Goal: Task Accomplishment & Management: Manage account settings

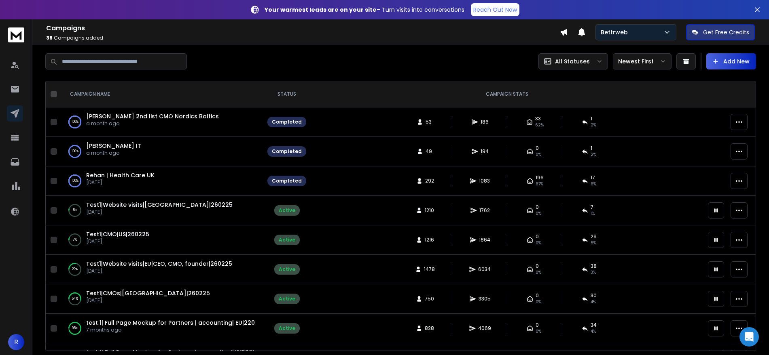
click at [642, 36] on button "Bettrweb" at bounding box center [635, 32] width 81 height 16
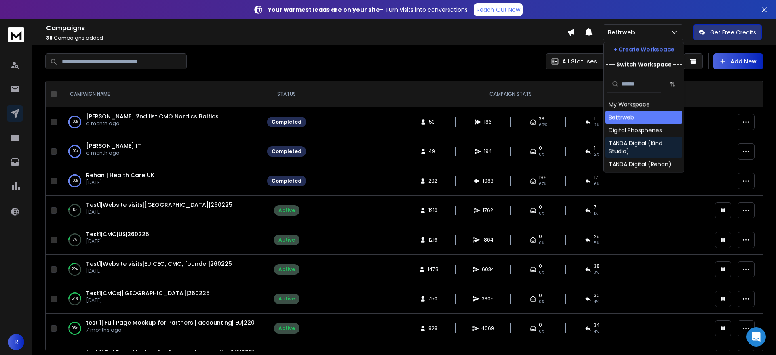
click at [637, 145] on div "TANDA Digital (Kind Studio)" at bounding box center [644, 147] width 70 height 16
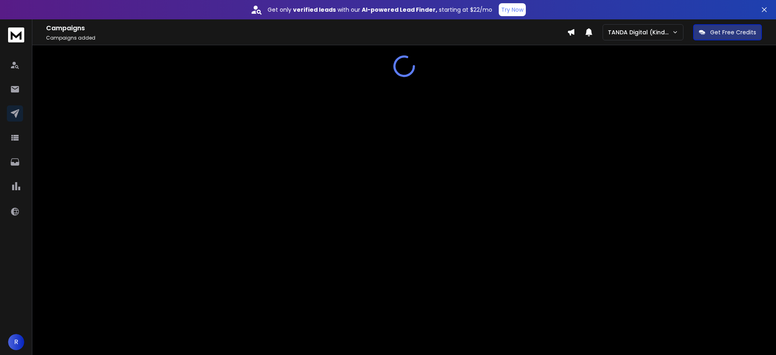
click at [642, 31] on p "TANDA Digital (Kind Studio)" at bounding box center [640, 32] width 64 height 8
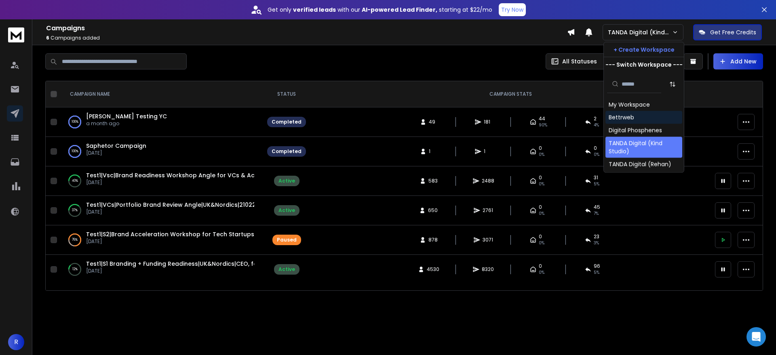
click at [642, 114] on div "Bettrweb" at bounding box center [644, 117] width 77 height 13
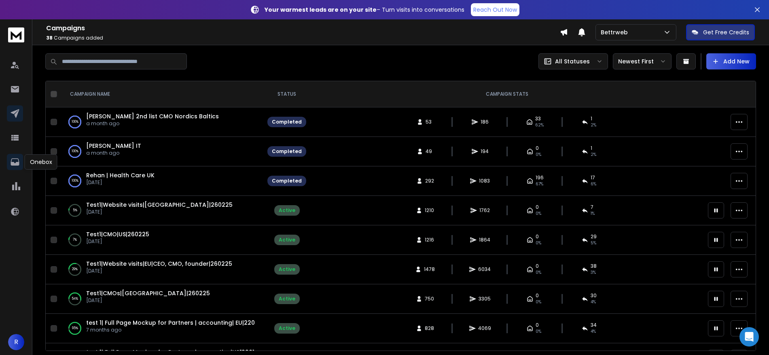
click at [17, 164] on icon at bounding box center [15, 161] width 8 height 7
